Goal: Information Seeking & Learning: Find specific fact

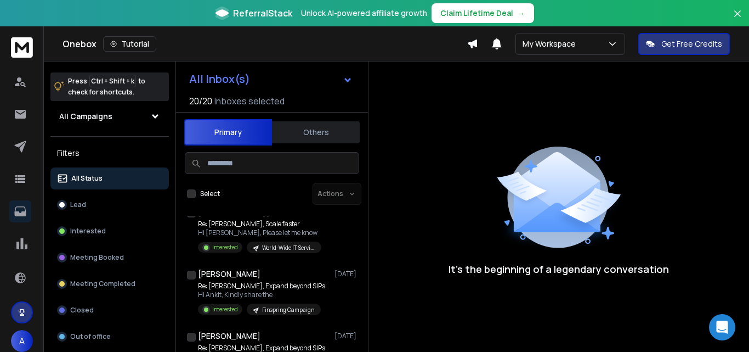
scroll to position [206, 0]
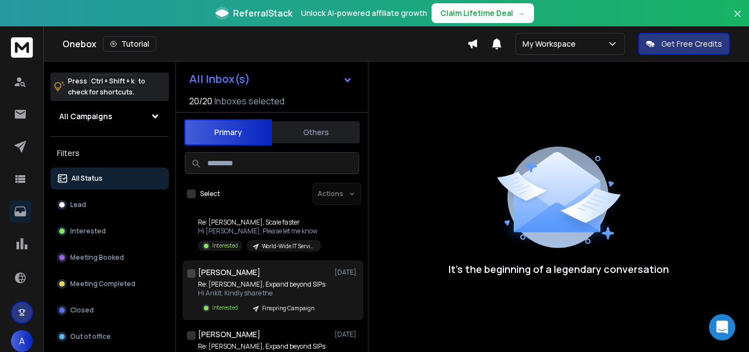
click at [267, 275] on div "Sajan Sunny 13 Oct" at bounding box center [278, 272] width 161 height 11
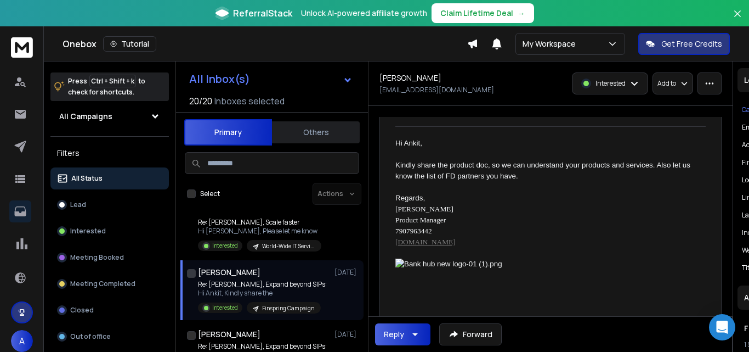
scroll to position [101, 0]
drag, startPoint x: 457, startPoint y: 239, endPoint x: 397, endPoint y: 238, distance: 59.8
click at [397, 238] on div "www.bnkhub.in" at bounding box center [547, 241] width 302 height 11
copy span "www.bnkhub.in"
